Goal: Task Accomplishment & Management: Manage account settings

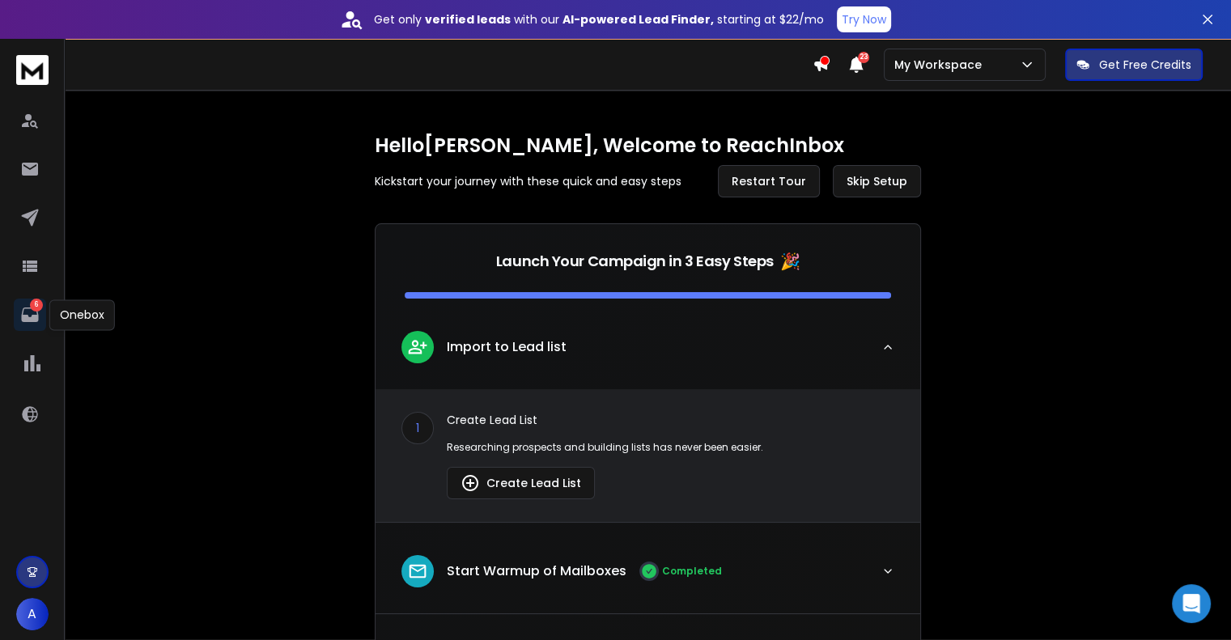
click at [29, 315] on icon at bounding box center [29, 314] width 19 height 19
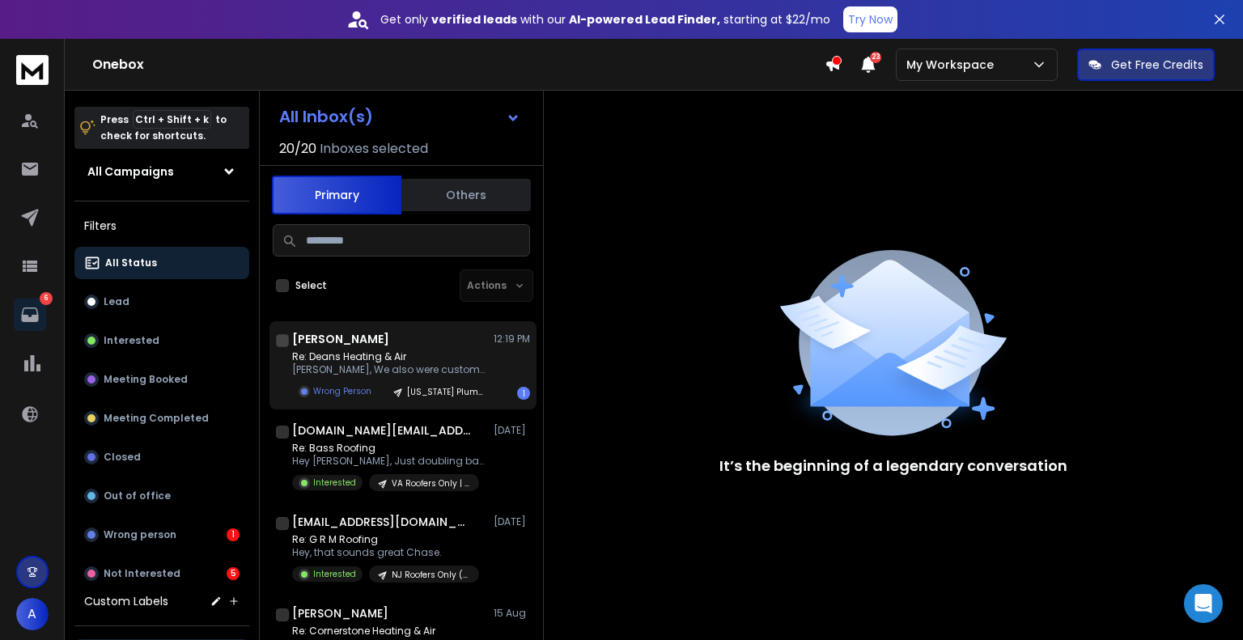
click at [475, 364] on p "[PERSON_NAME], We also were customers" at bounding box center [389, 369] width 194 height 13
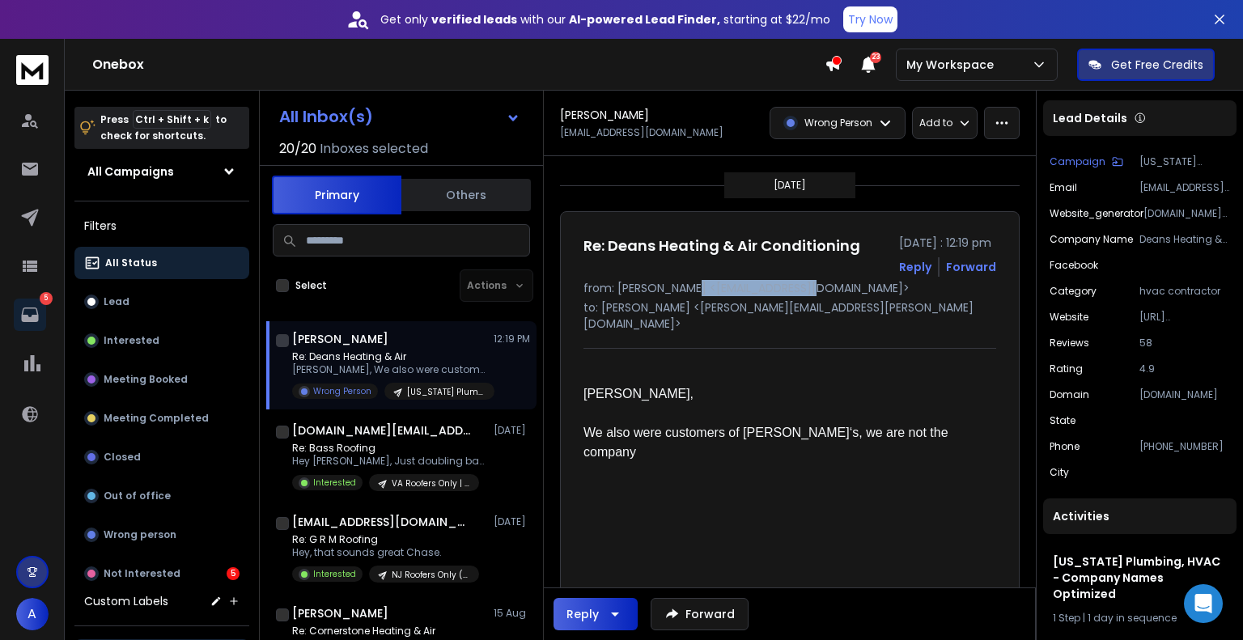
drag, startPoint x: 680, startPoint y: 294, endPoint x: 799, endPoint y: 288, distance: 119.9
click at [799, 288] on p "from: [PERSON_NAME] <[EMAIL_ADDRESS][DOMAIN_NAME]>" at bounding box center [789, 288] width 413 height 16
click at [939, 122] on p "Add to" at bounding box center [935, 122] width 33 height 13
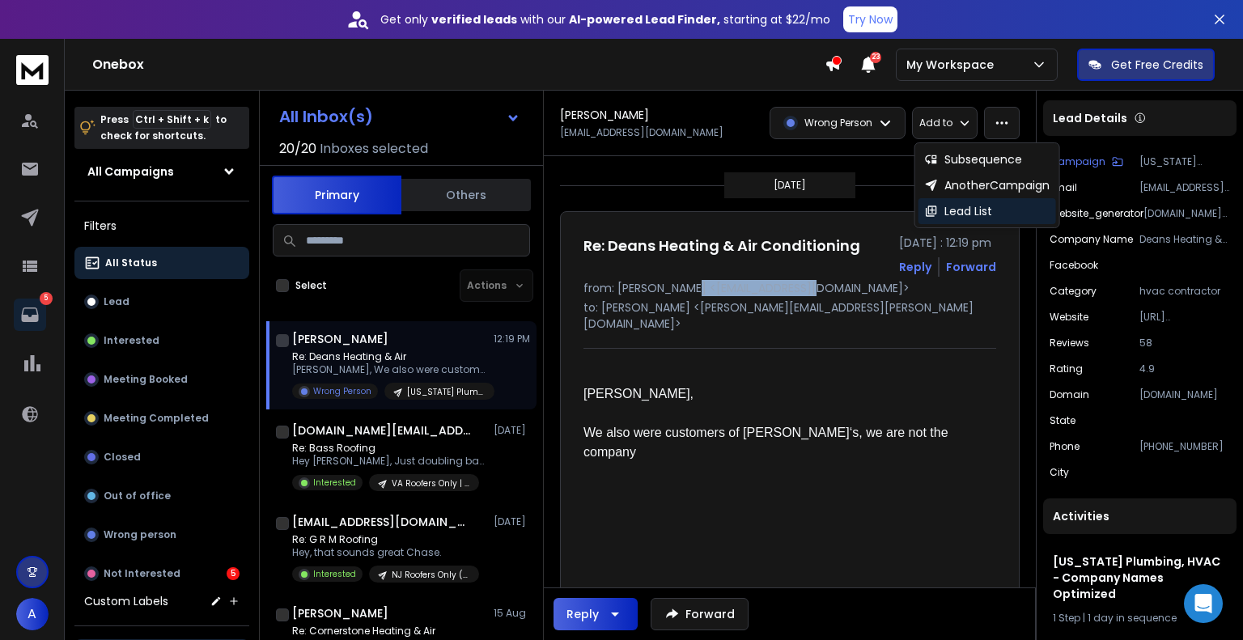
click at [978, 213] on div "Lead List" at bounding box center [958, 211] width 67 height 16
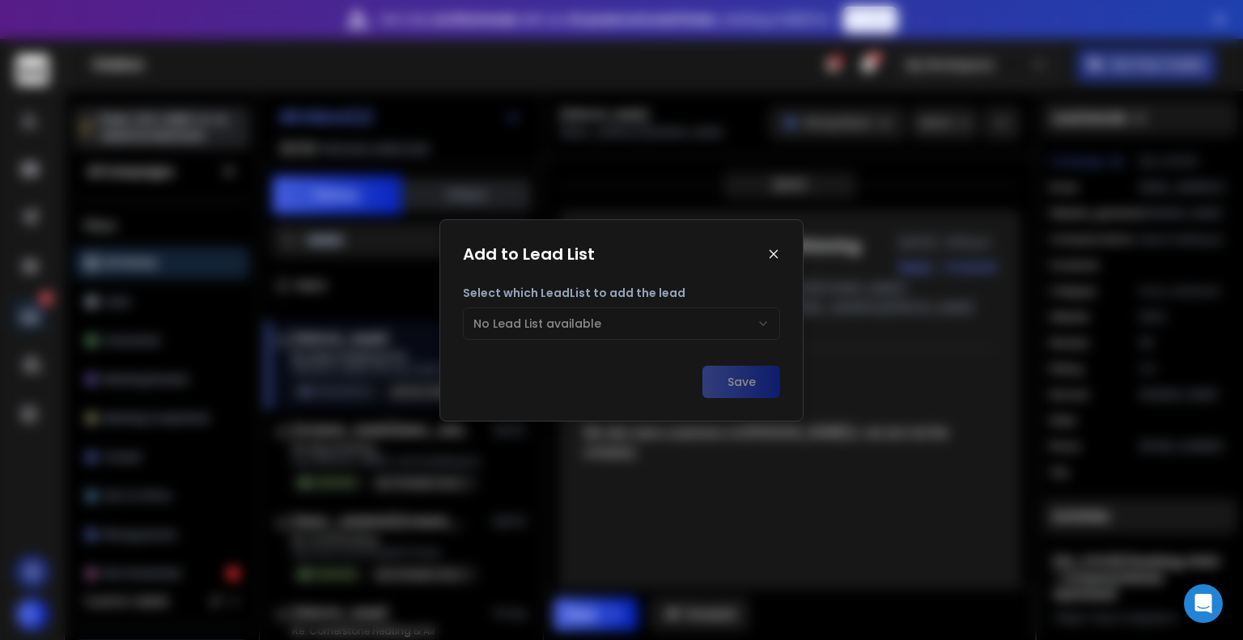
click at [773, 255] on icon at bounding box center [773, 254] width 13 height 13
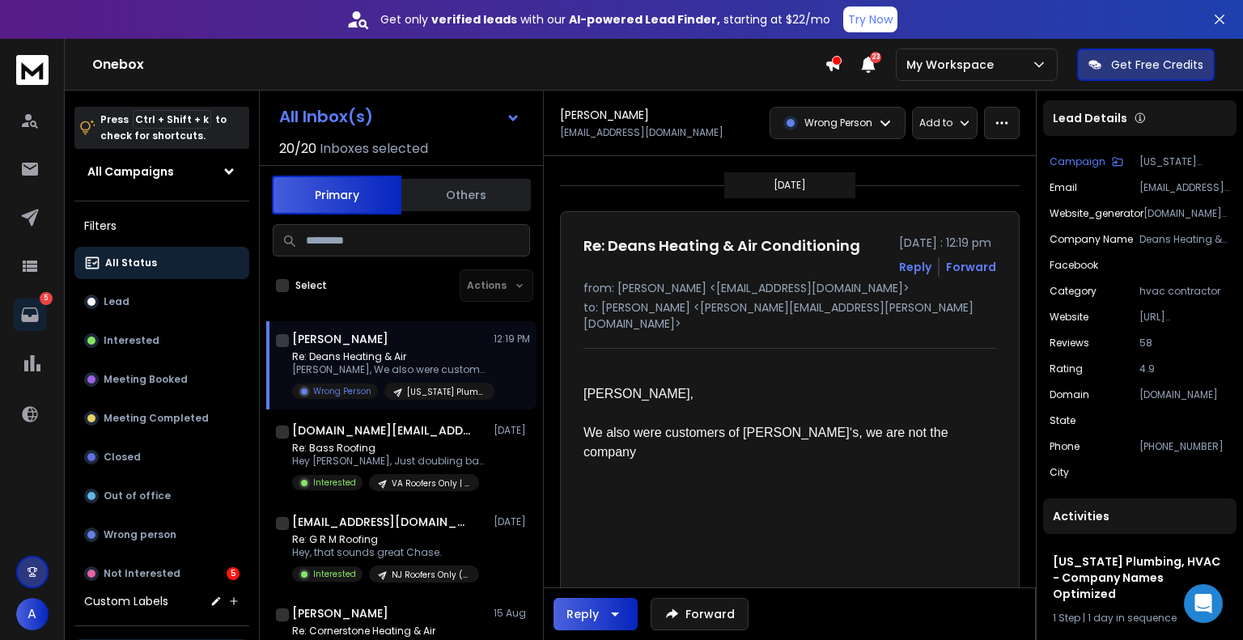
click at [965, 123] on icon at bounding box center [964, 123] width 9 height 5
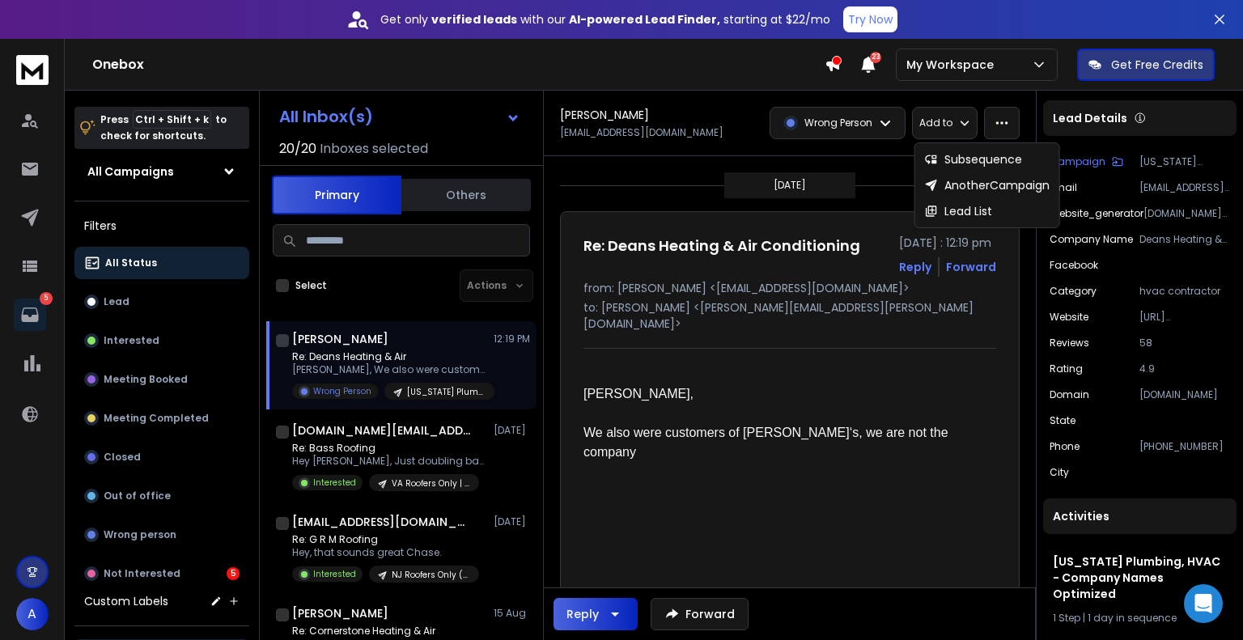
click at [1002, 121] on icon "button" at bounding box center [1001, 123] width 15 height 15
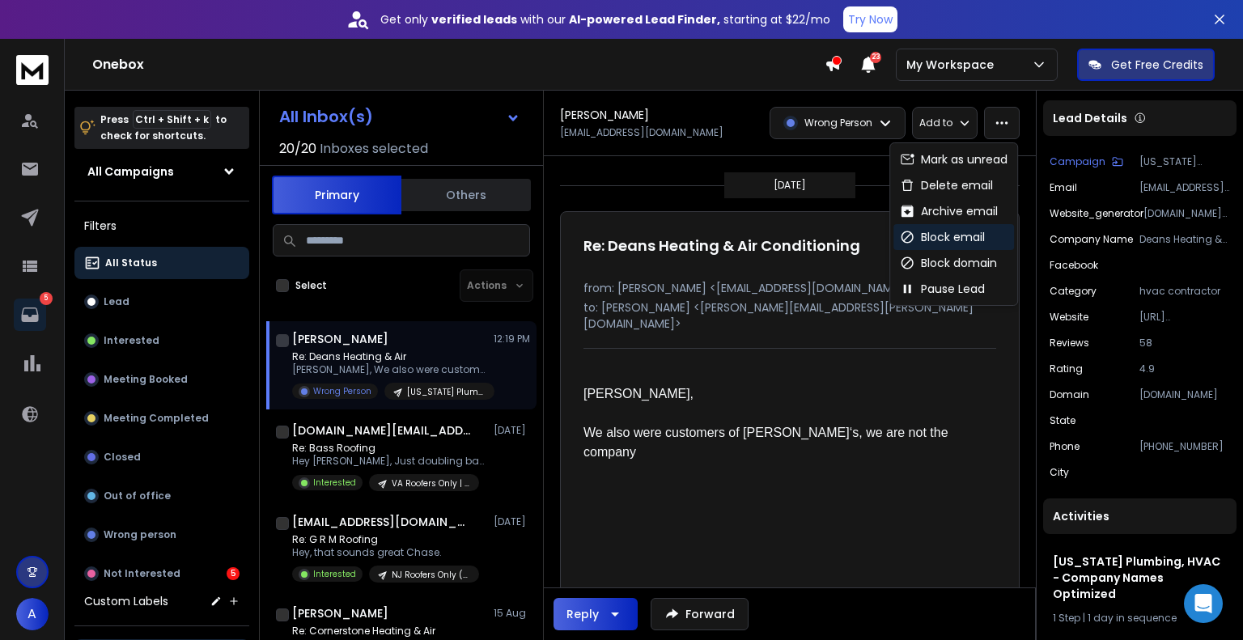
click at [985, 244] on div "Block email" at bounding box center [953, 237] width 121 height 26
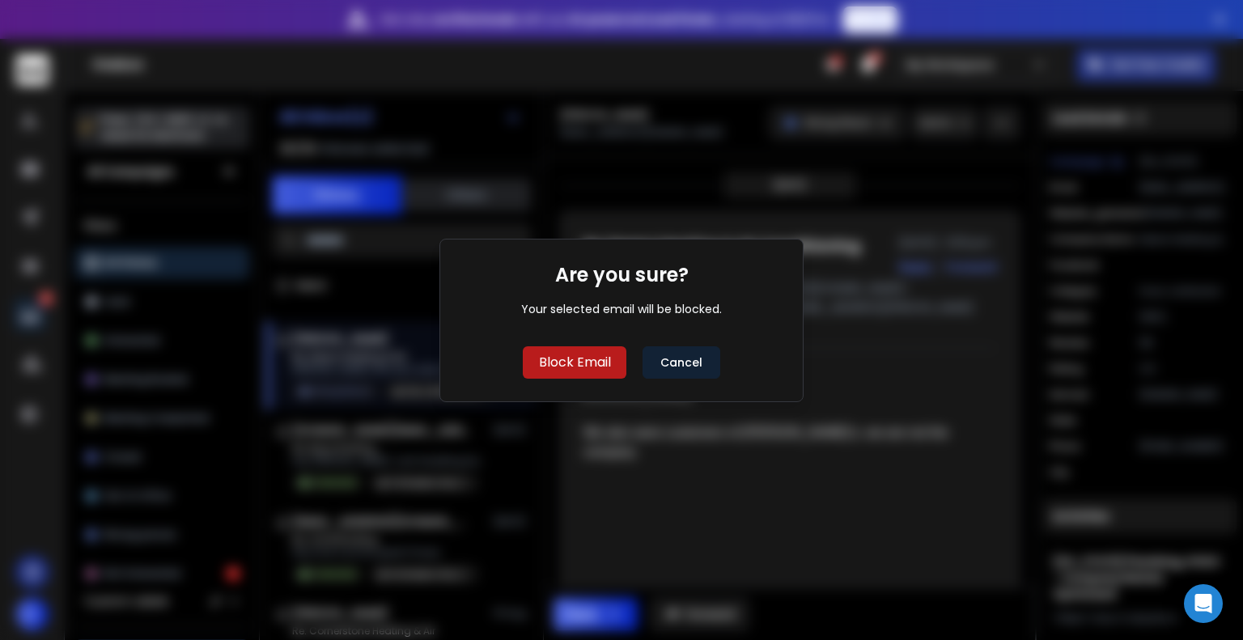
click at [582, 366] on button "Block Email" at bounding box center [575, 362] width 104 height 32
